Goal: Information Seeking & Learning: Check status

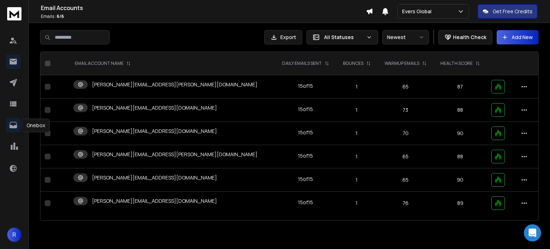
click at [12, 125] on icon at bounding box center [13, 125] width 9 height 9
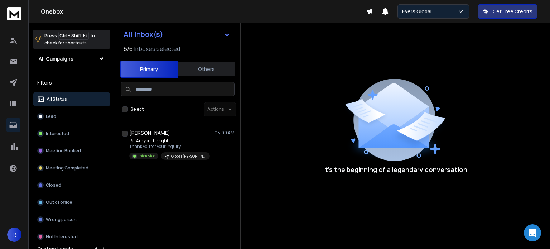
click at [443, 13] on div "Evers Global" at bounding box center [433, 11] width 62 height 7
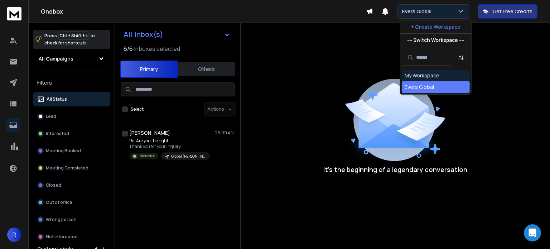
click at [443, 13] on div "Evers Global" at bounding box center [433, 11] width 62 height 7
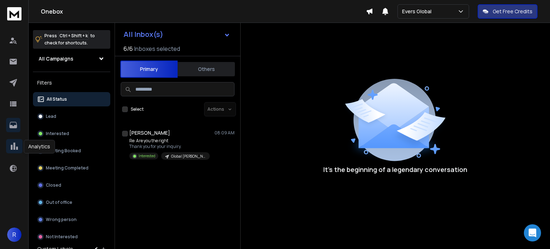
click at [13, 146] on icon at bounding box center [14, 146] width 11 height 11
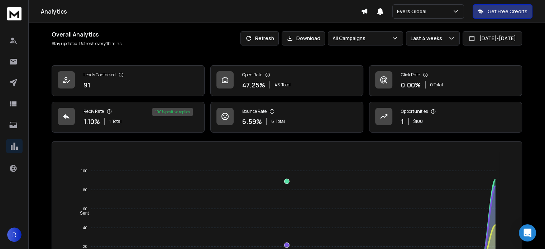
click at [250, 87] on p "47.25 %" at bounding box center [253, 85] width 23 height 10
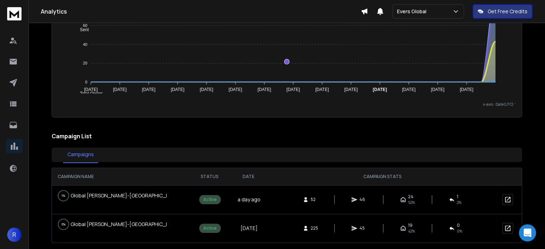
scroll to position [184, 0]
click at [400, 198] on icon at bounding box center [403, 199] width 6 height 6
click at [408, 200] on span "52 %" at bounding box center [411, 202] width 7 height 6
click at [505, 200] on icon at bounding box center [507, 198] width 7 height 7
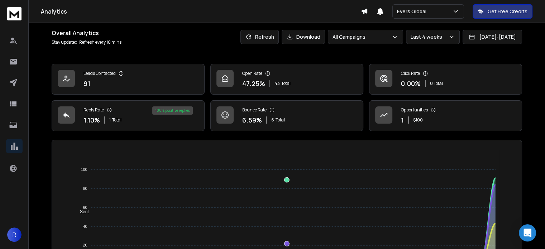
scroll to position [0, 0]
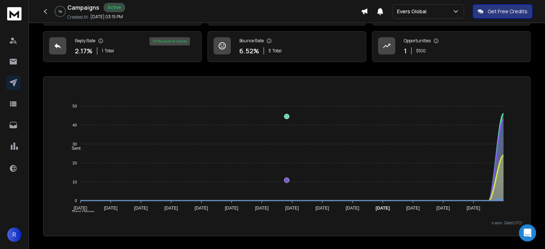
scroll to position [101, 0]
